Goal: Find specific page/section: Find specific page/section

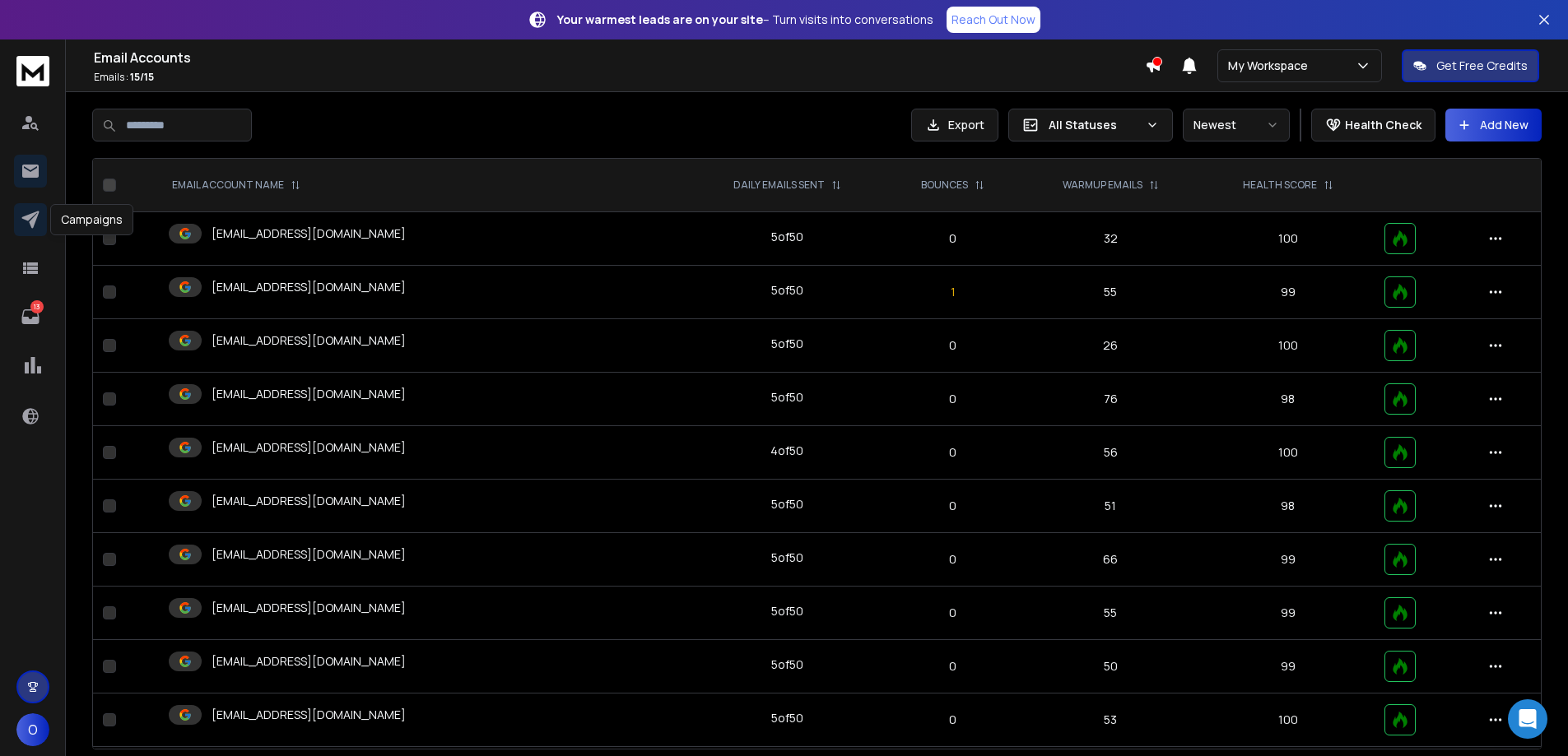
click at [40, 217] on icon at bounding box center [31, 219] width 20 height 20
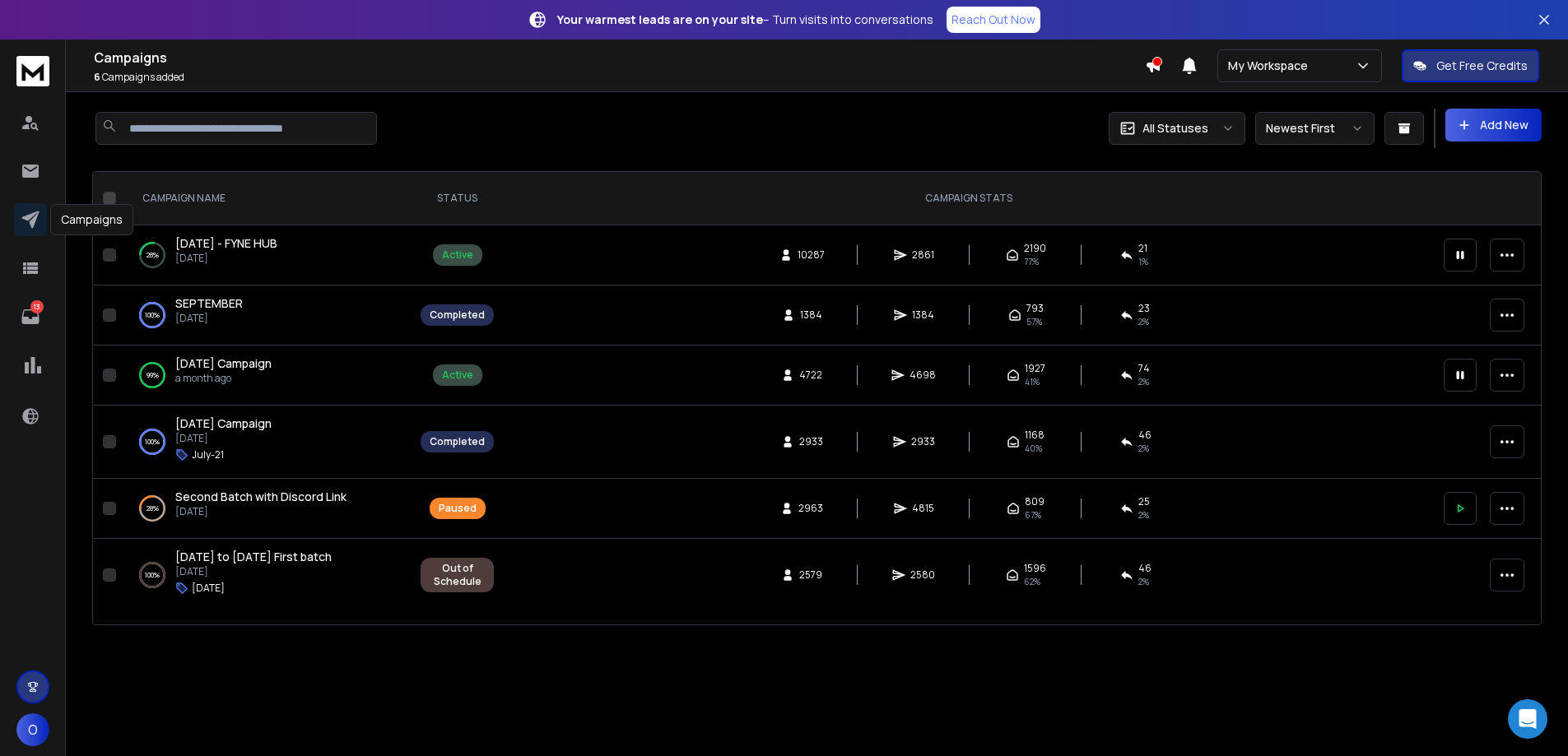
click at [243, 238] on span "[DATE] - FYNE HUB" at bounding box center [226, 243] width 102 height 15
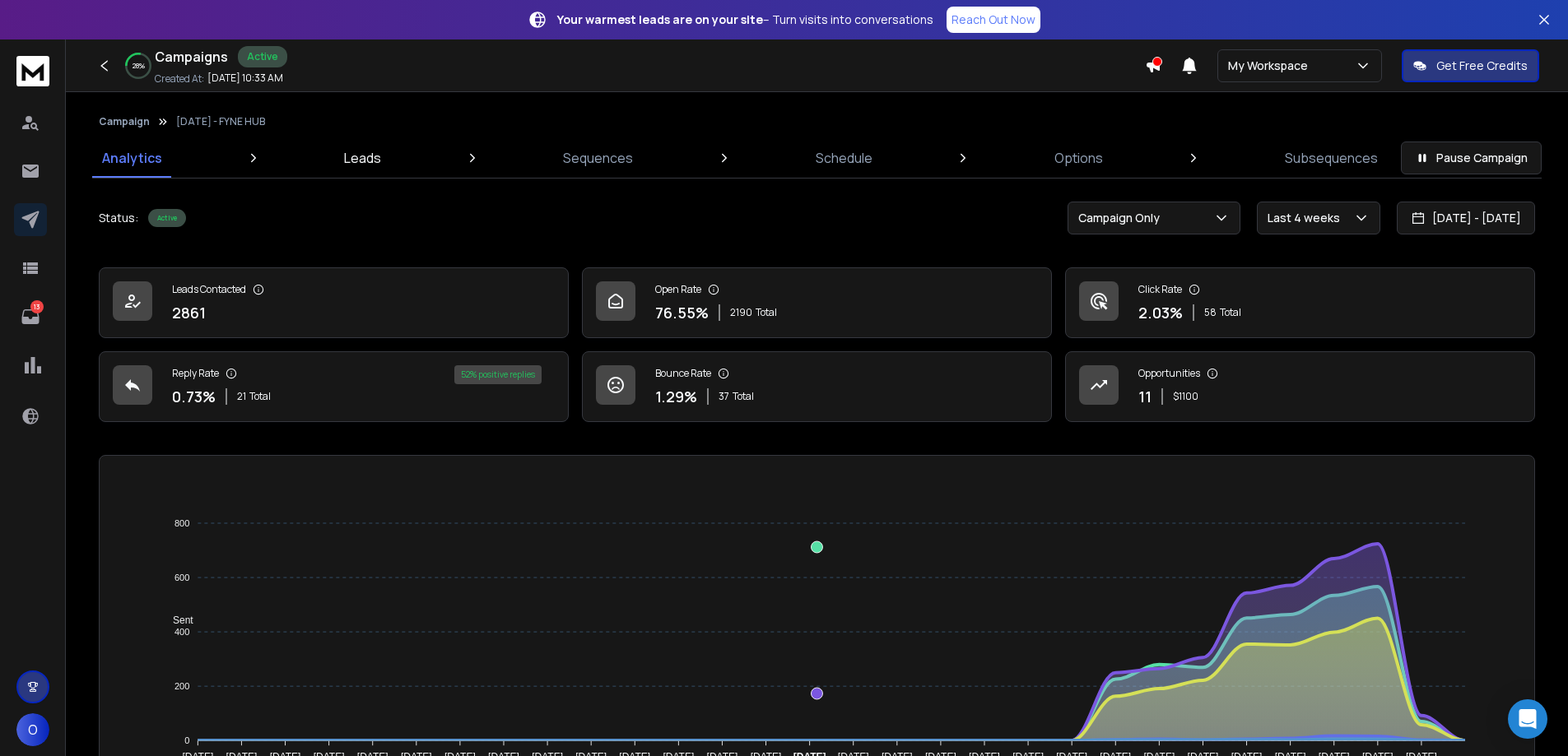
click at [382, 159] on link "Leads" at bounding box center [362, 158] width 57 height 40
